Goal: Task Accomplishment & Management: Manage account settings

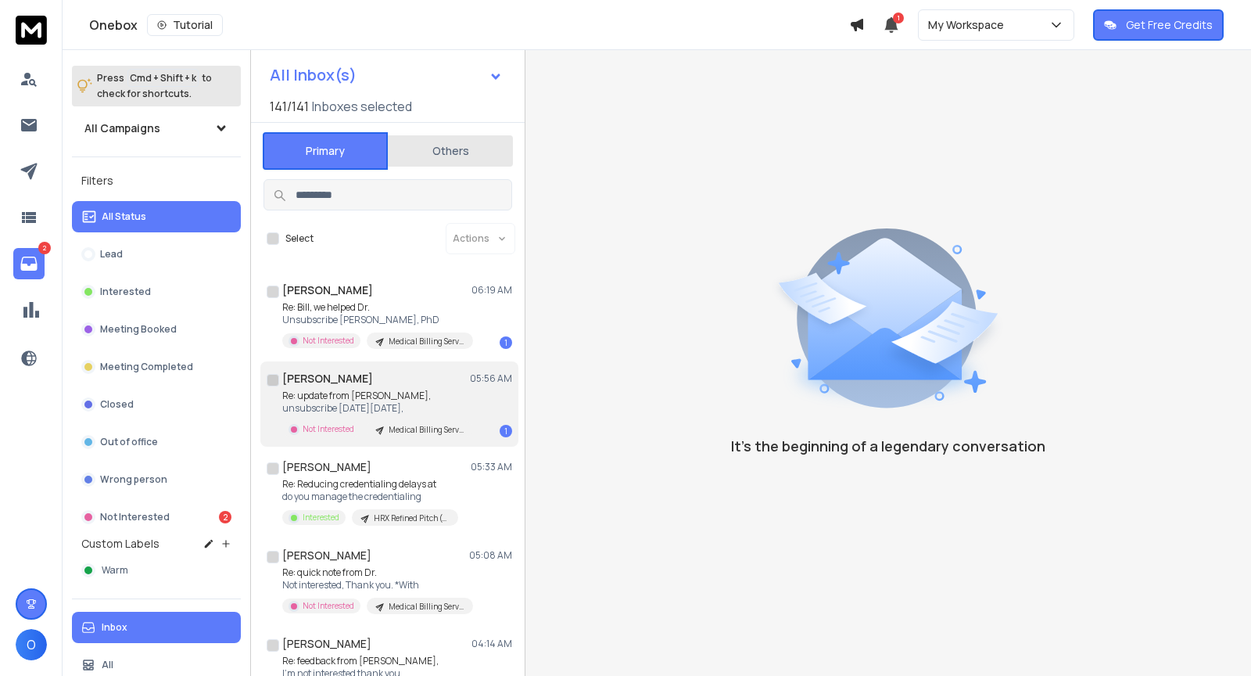
click at [385, 385] on div "[PERSON_NAME] 05:56 AM" at bounding box center [397, 379] width 230 height 16
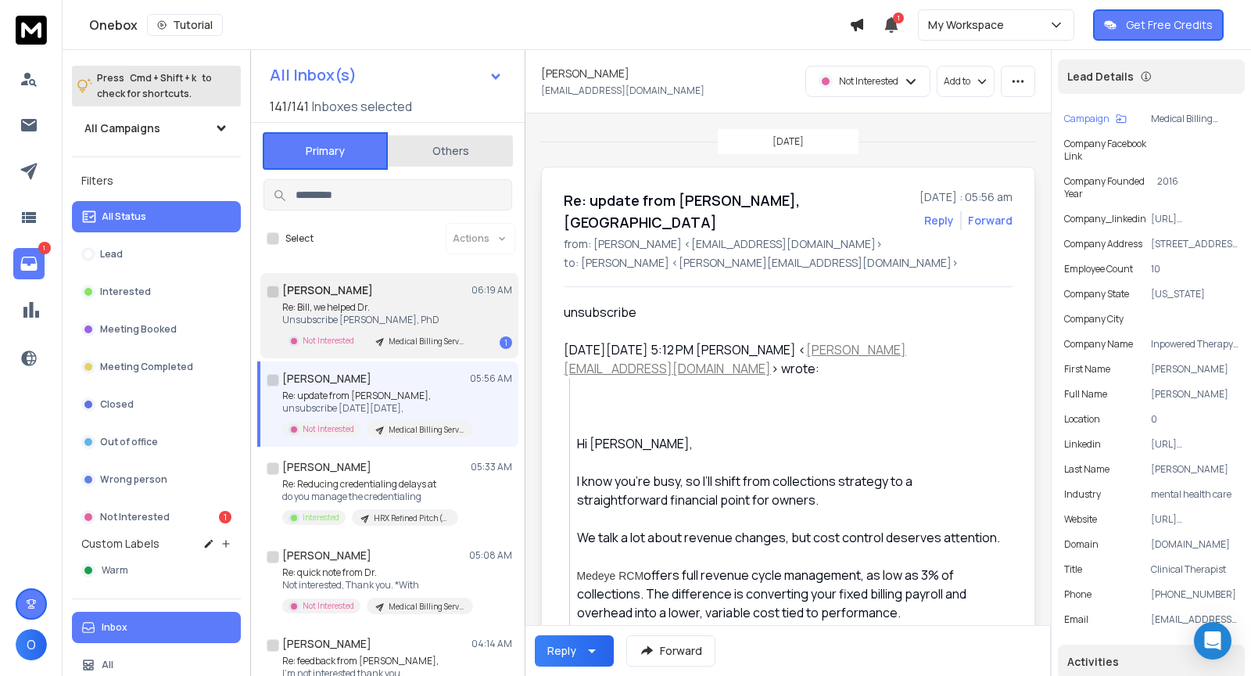
click at [375, 299] on div "[PERSON_NAME] 06:19 AM Re: [PERSON_NAME], we helped Dr. Unsubscribe [PERSON_NAM…" at bounding box center [397, 315] width 230 height 66
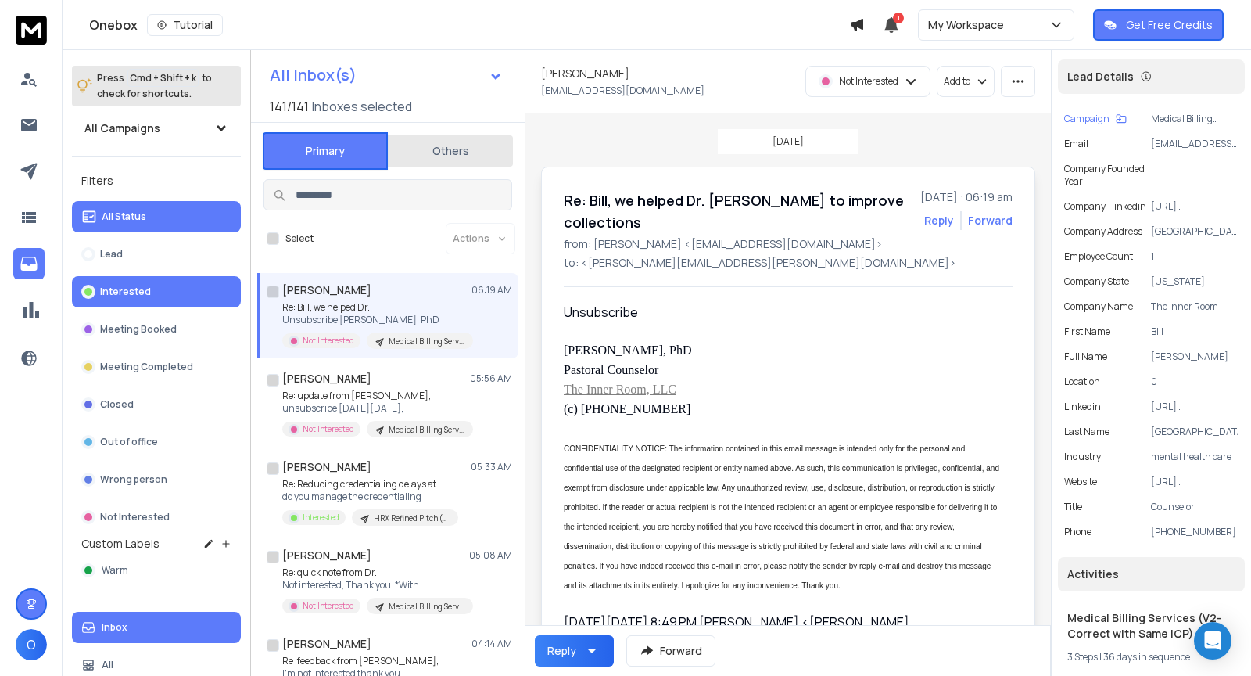
click at [124, 288] on p "Interested" at bounding box center [125, 291] width 51 height 13
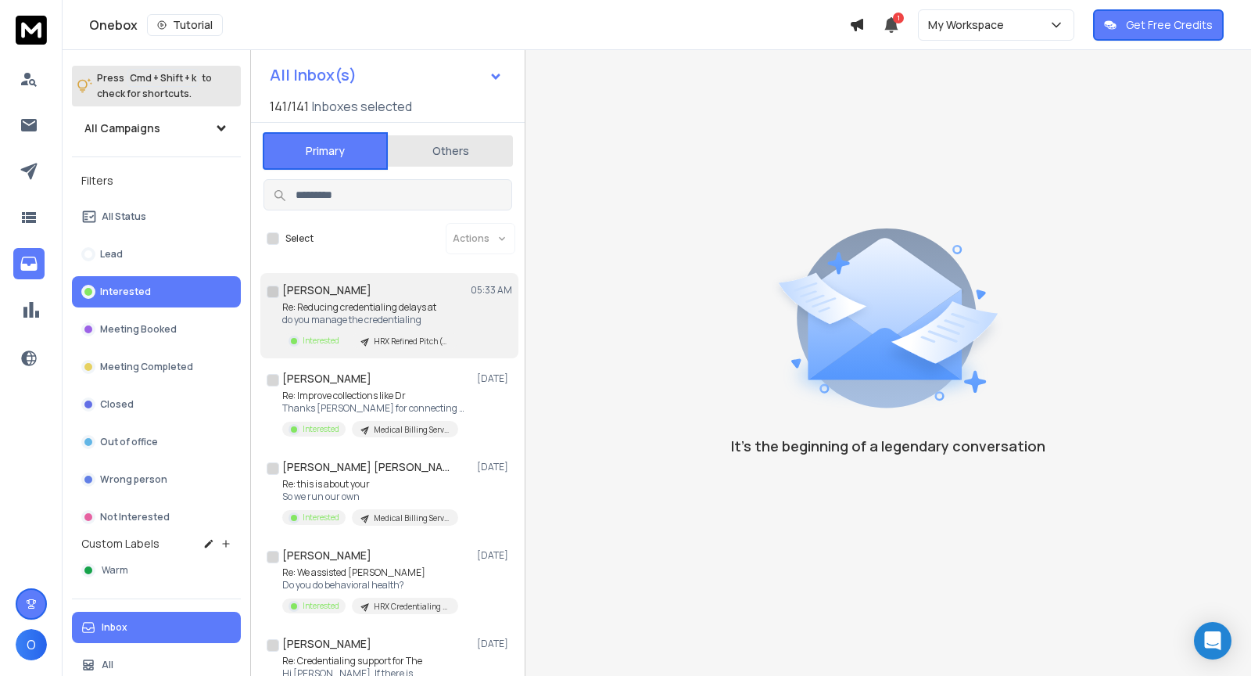
click at [429, 302] on p "Re: Reducing credentialing delays at" at bounding box center [370, 307] width 176 height 13
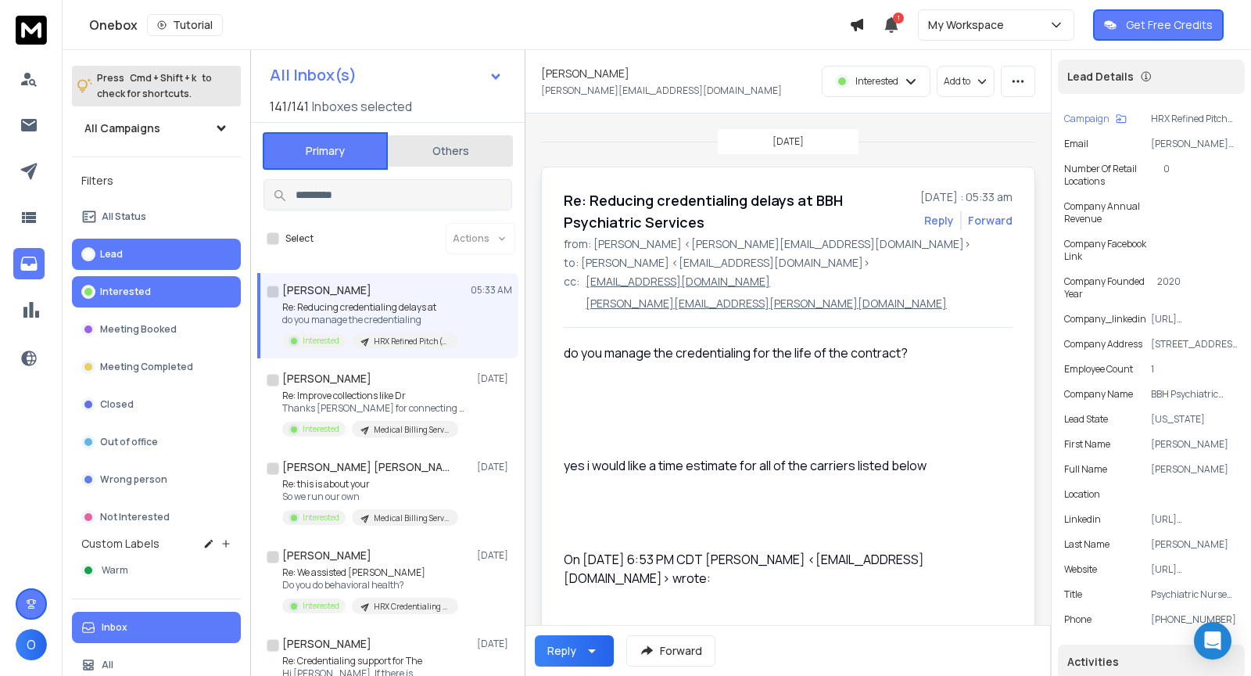
click at [173, 243] on button "Lead" at bounding box center [156, 253] width 169 height 31
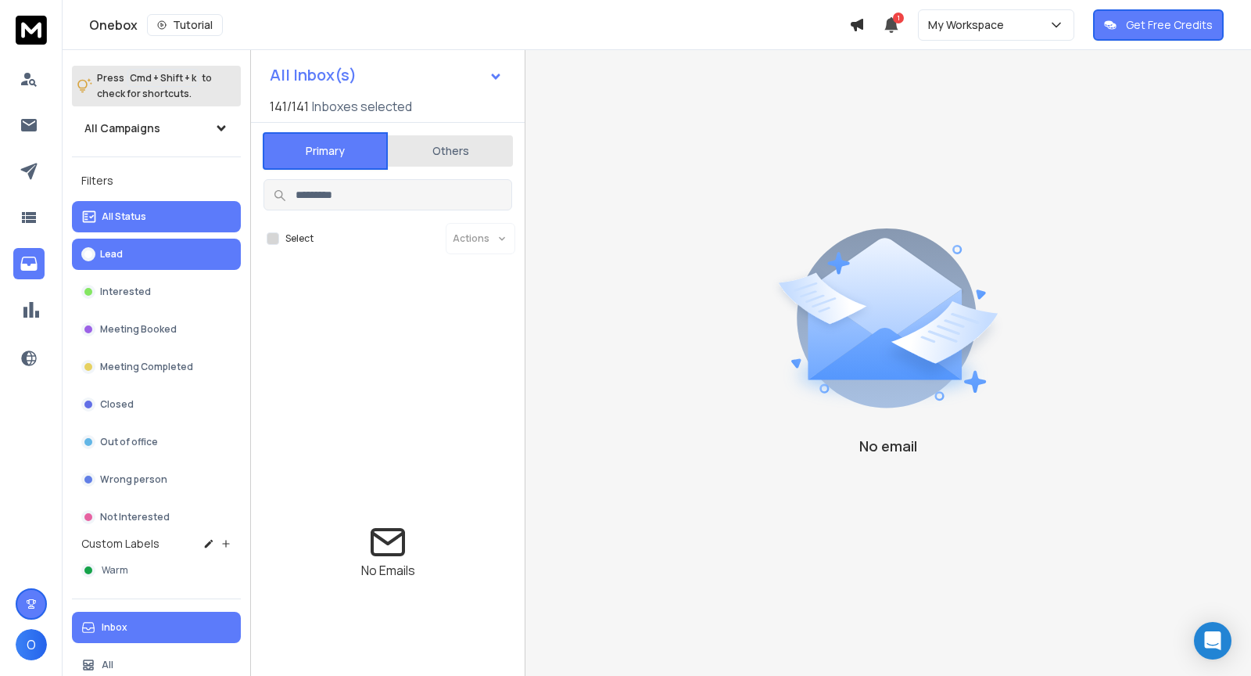
click at [164, 220] on button "All Status" at bounding box center [156, 216] width 169 height 31
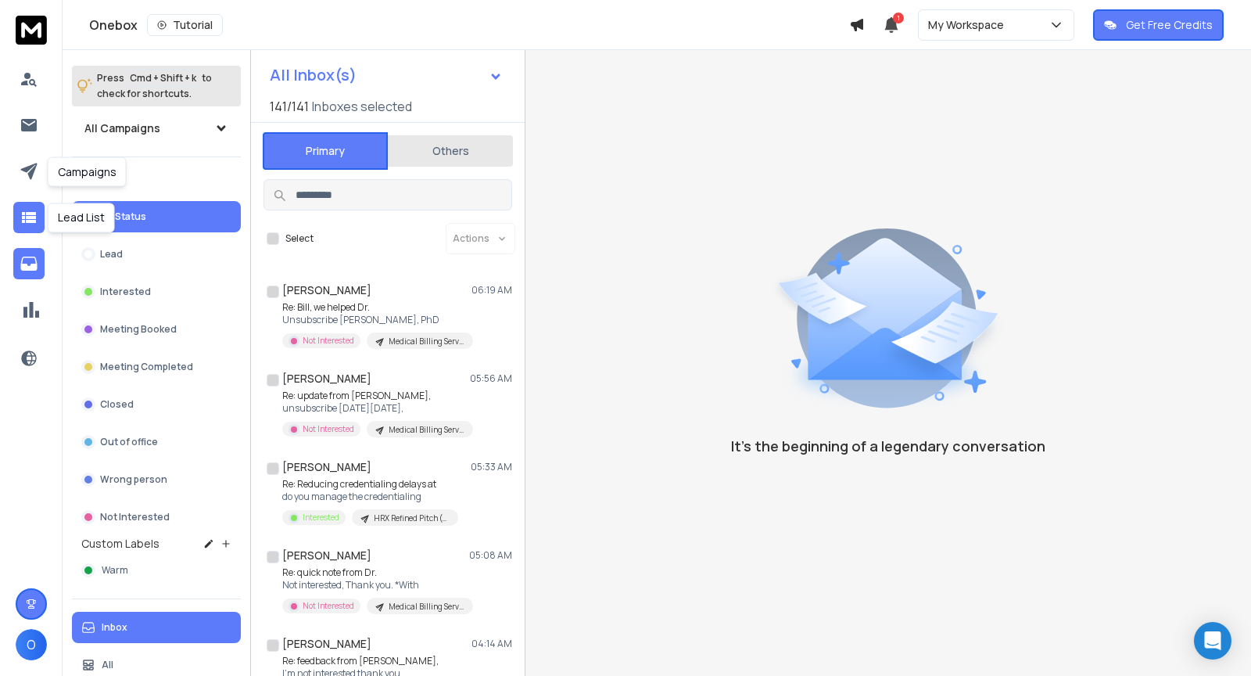
click at [32, 211] on icon at bounding box center [29, 217] width 19 height 19
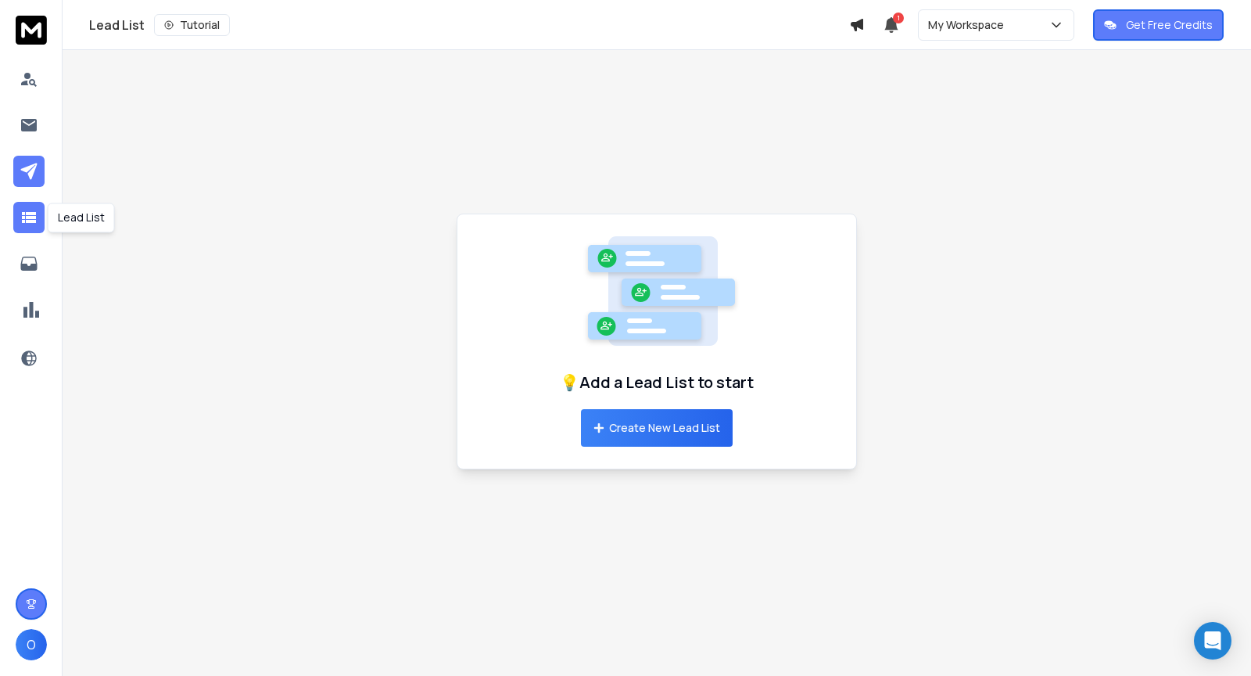
click at [31, 168] on icon at bounding box center [28, 171] width 16 height 16
